Goal: Task Accomplishment & Management: Manage account settings

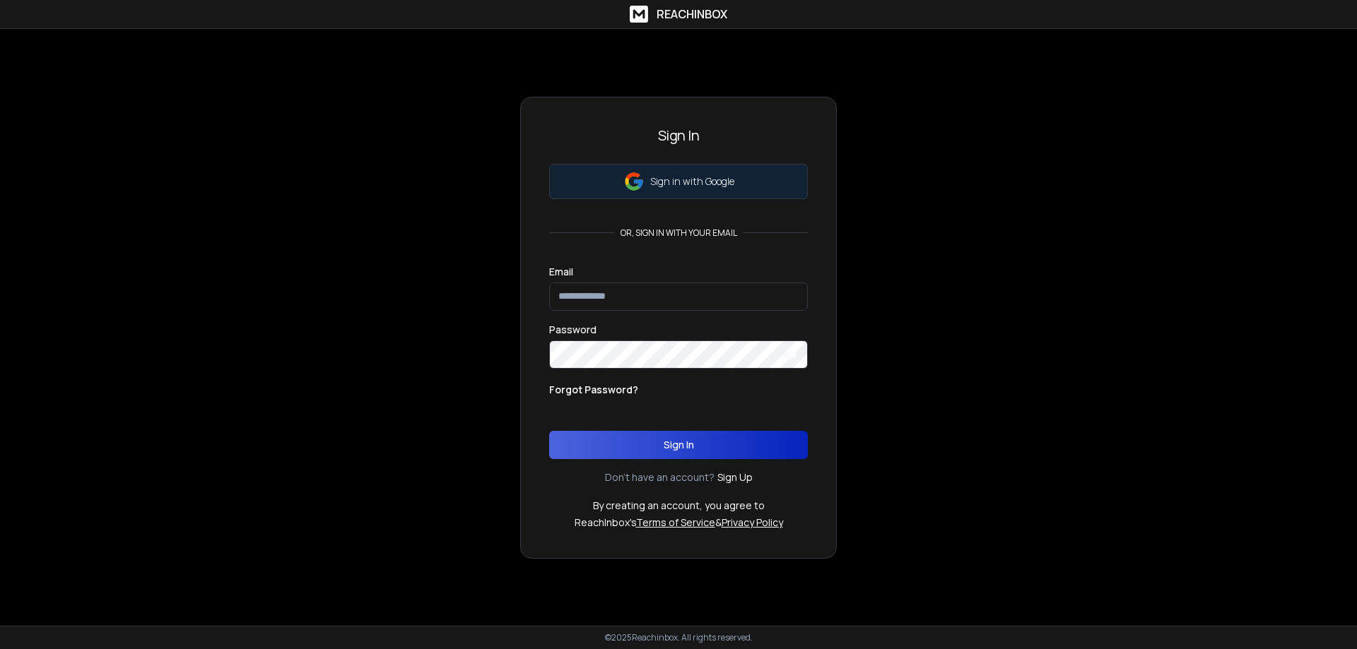
click at [652, 182] on p "Sign in with Google" at bounding box center [692, 182] width 84 height 14
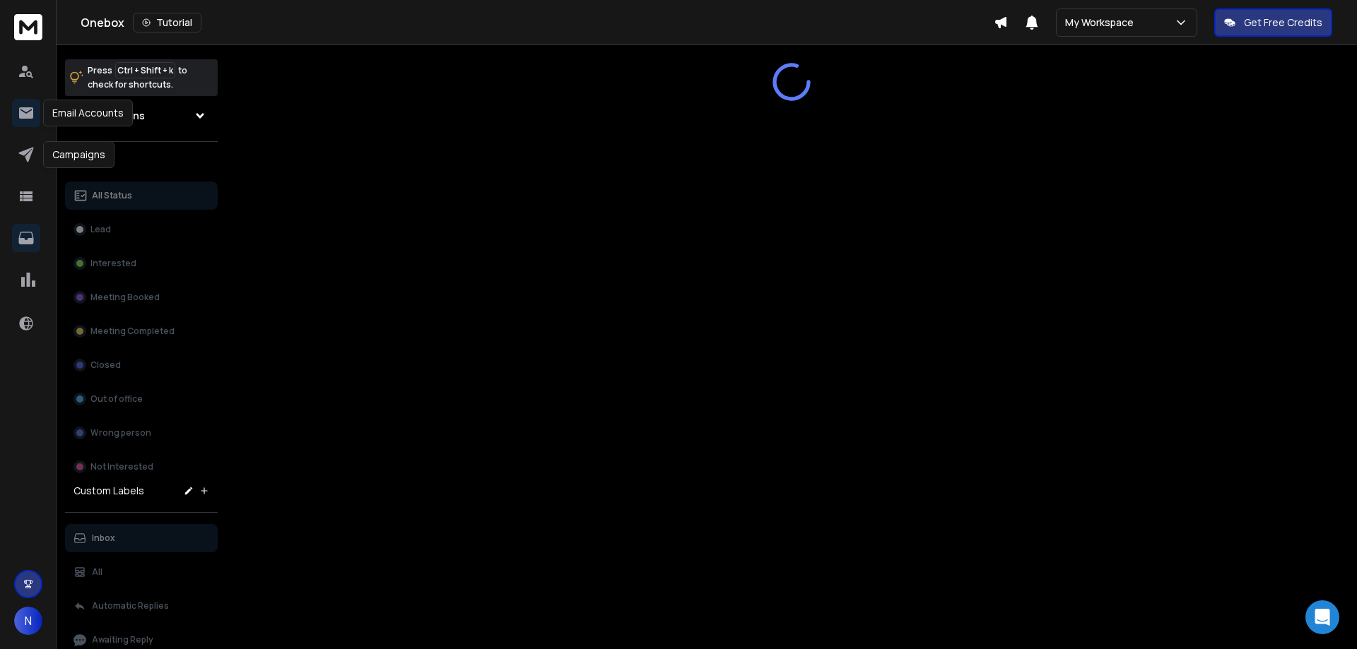
click at [31, 116] on icon at bounding box center [26, 112] width 14 height 11
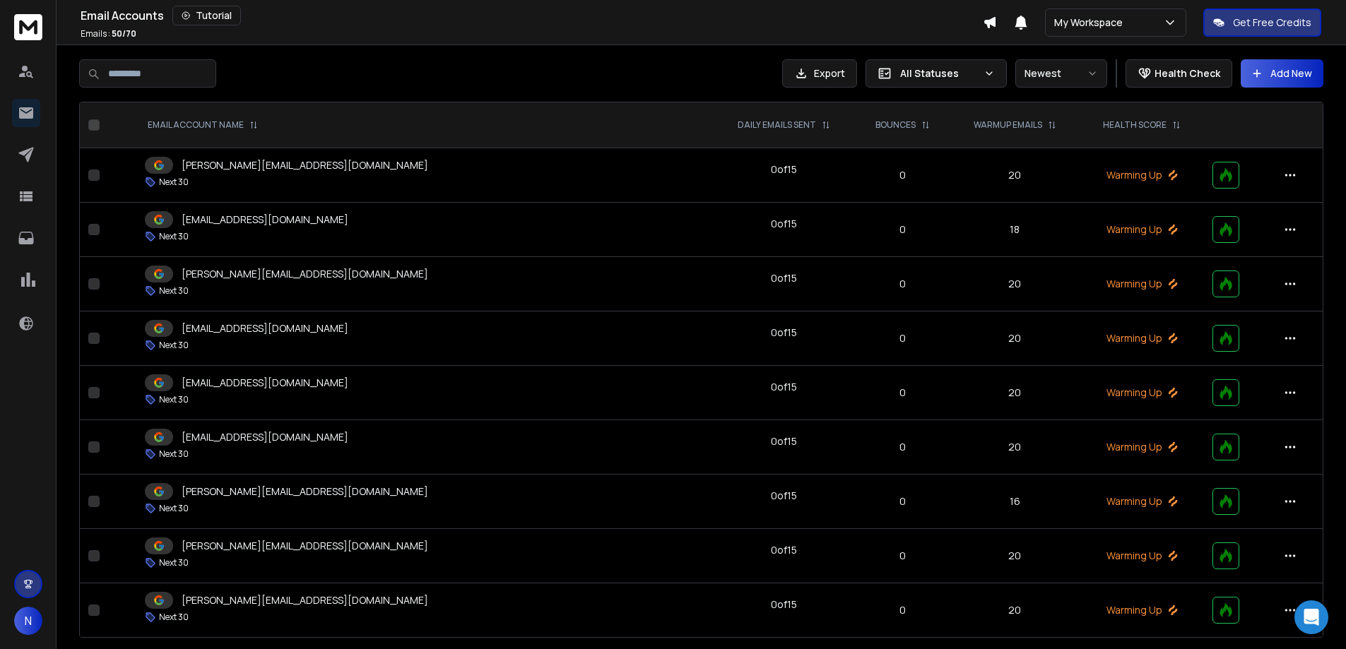
click at [929, 78] on p "All Statuses" at bounding box center [939, 73] width 78 height 14
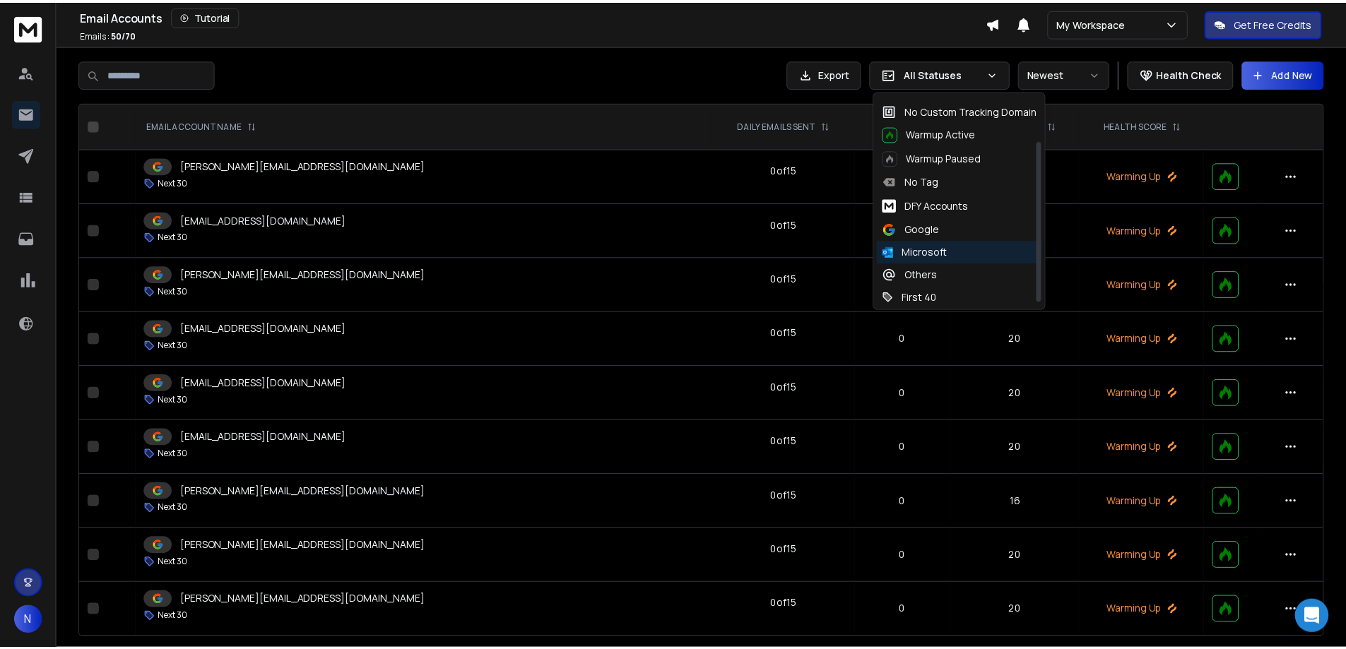
scroll to position [65, 0]
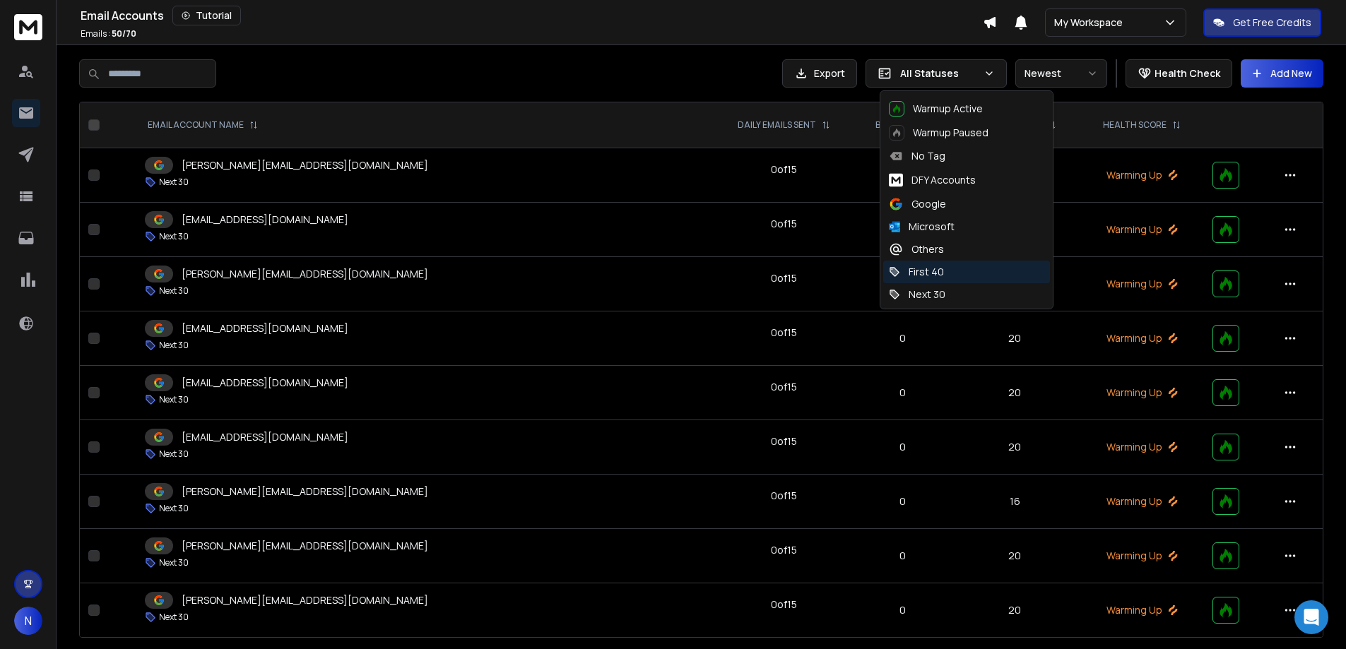
click at [551, 43] on div "Email Accounts Tutorial Emails : 50 / 70 My Workspace Get Free Credits" at bounding box center [673, 22] width 1346 height 45
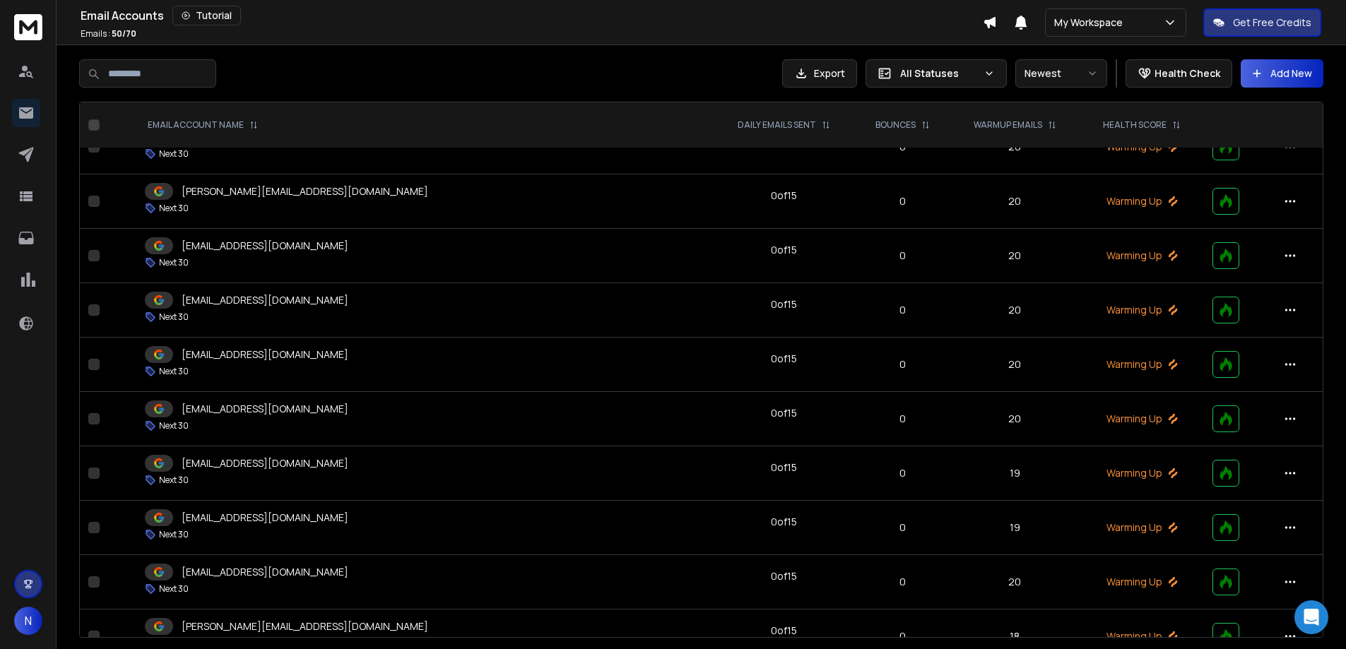
scroll to position [1131, 0]
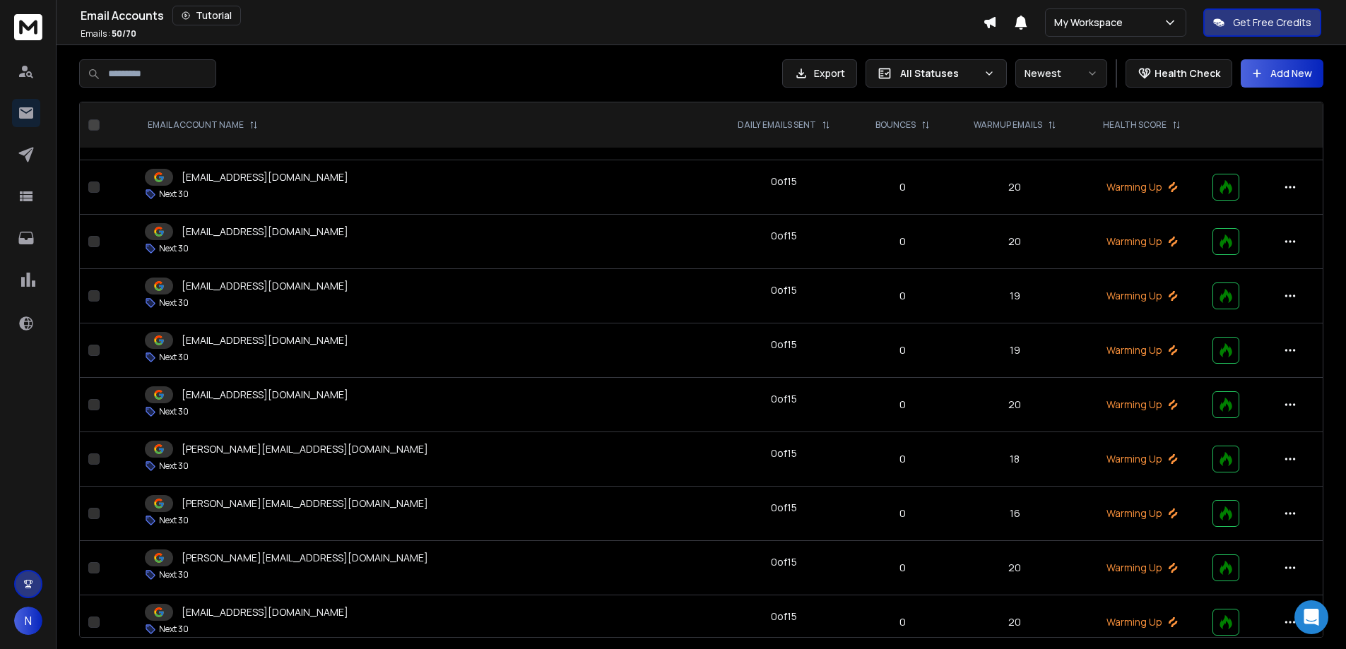
click at [950, 340] on td "19" at bounding box center [1015, 351] width 130 height 54
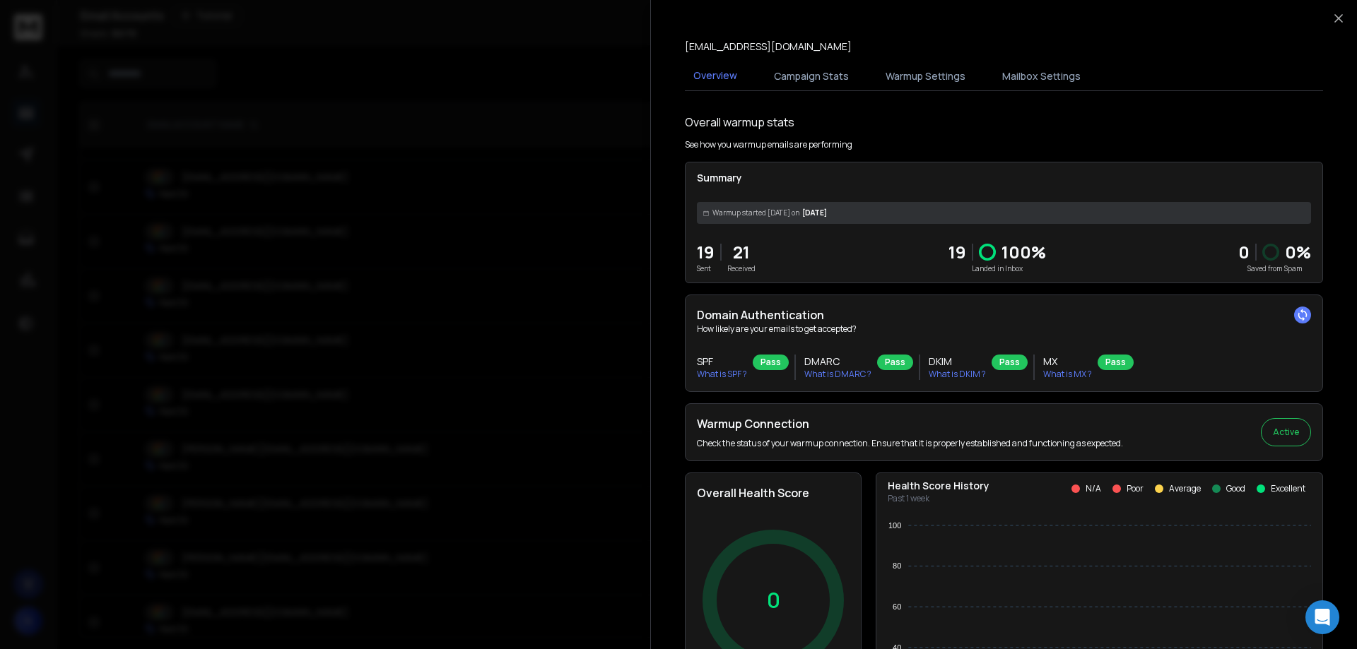
click at [894, 71] on button "Warmup Settings" at bounding box center [925, 76] width 97 height 31
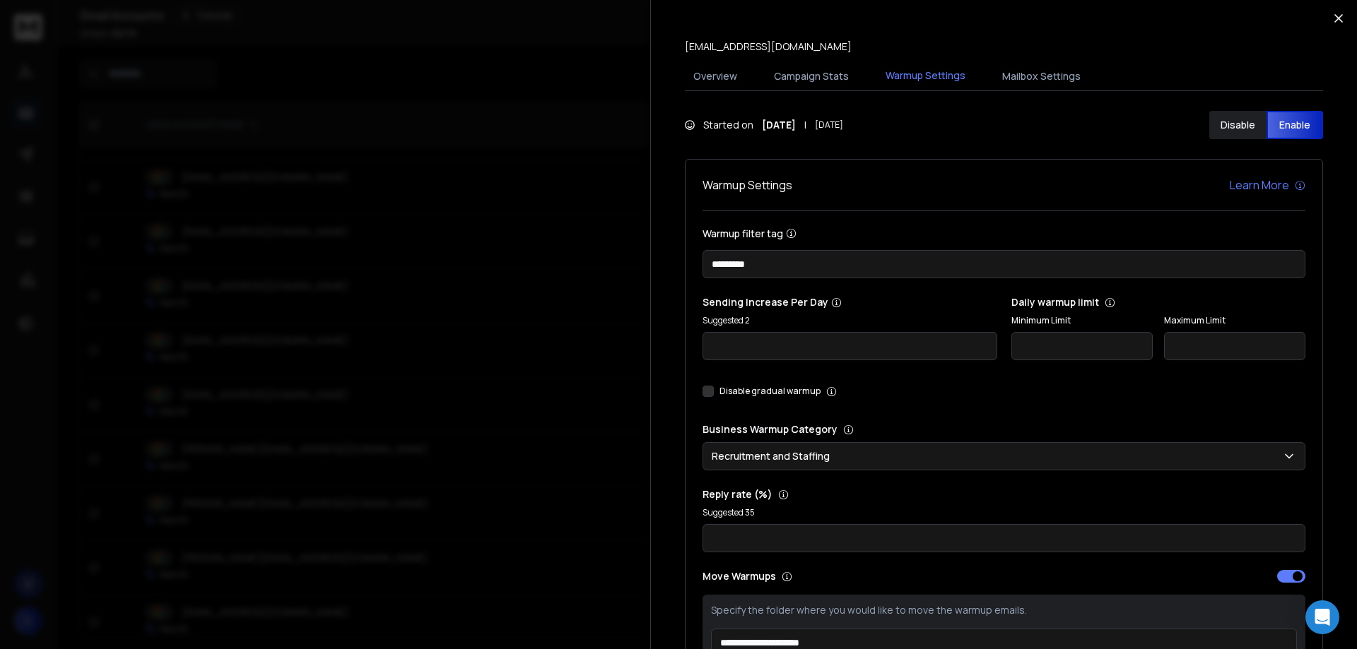
click at [1331, 14] on icon "button" at bounding box center [1338, 18] width 14 height 14
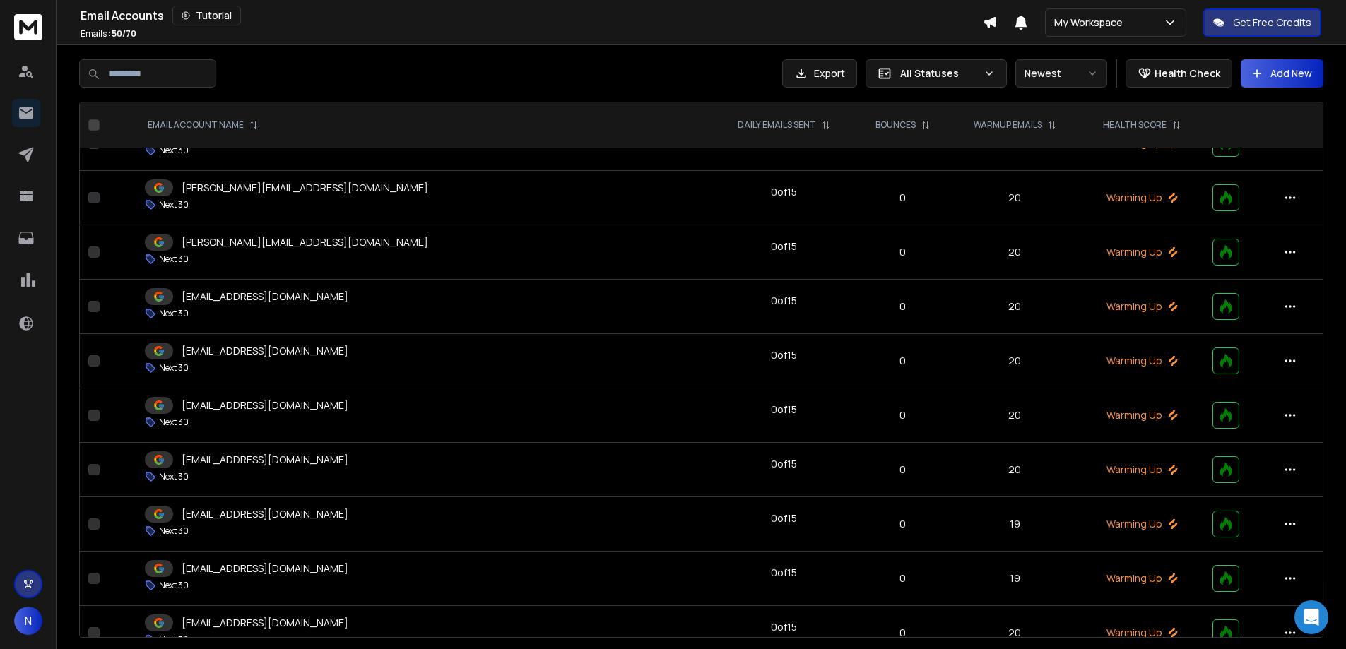
scroll to position [777, 0]
